Goal: Navigation & Orientation: Find specific page/section

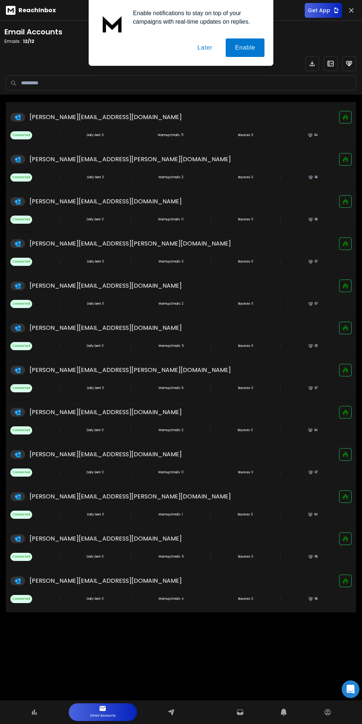
click at [172, 712] on icon at bounding box center [171, 711] width 6 height 6
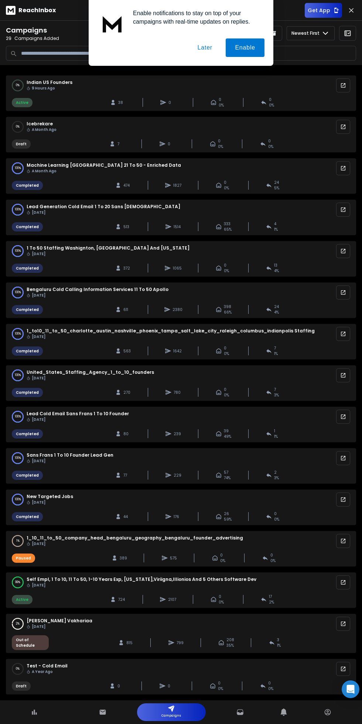
click at [196, 42] on button "Later" at bounding box center [204, 47] width 33 height 18
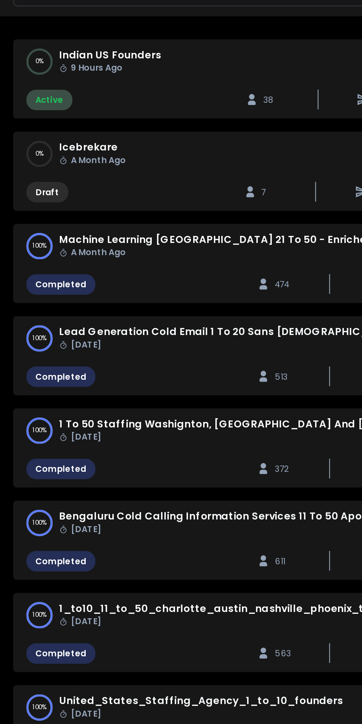
click at [59, 84] on span "Indian US Founders 9 hours ago" at bounding box center [50, 85] width 46 height 12
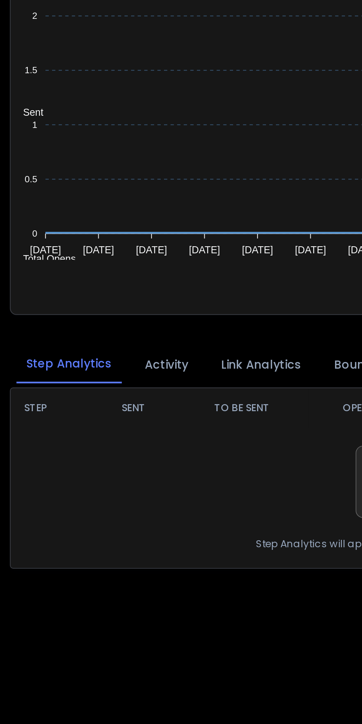
click at [75, 416] on button "Activity" at bounding box center [75, 414] width 28 height 16
